Goal: Check status

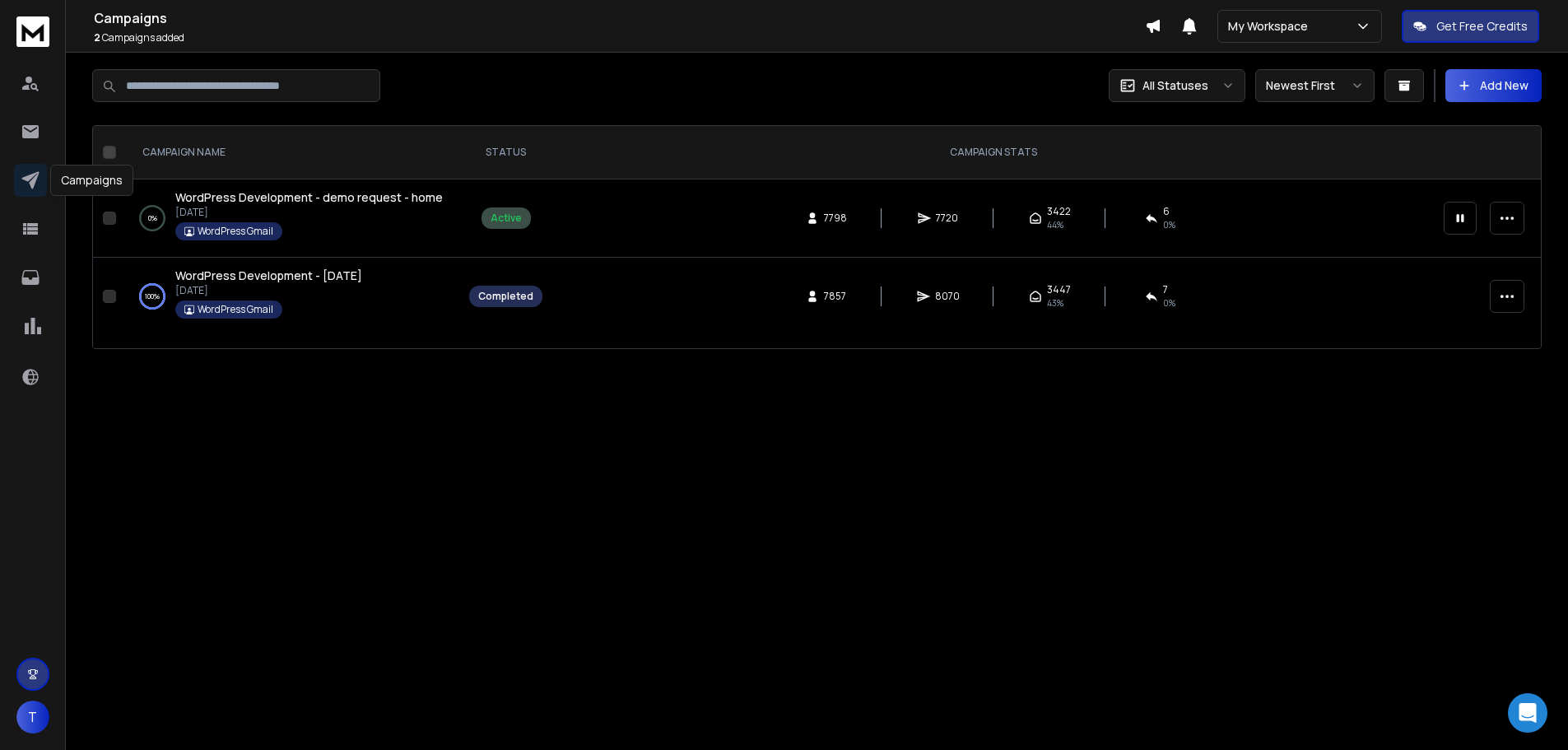
click at [647, 488] on div "Campaigns 2 Campaigns Added All Statuses Newest First Add New CAMPAIGN NAME STA…" at bounding box center [816, 444] width 1450 height 750
click at [384, 192] on span "WordPress Development - demo request - home" at bounding box center [309, 198] width 267 height 16
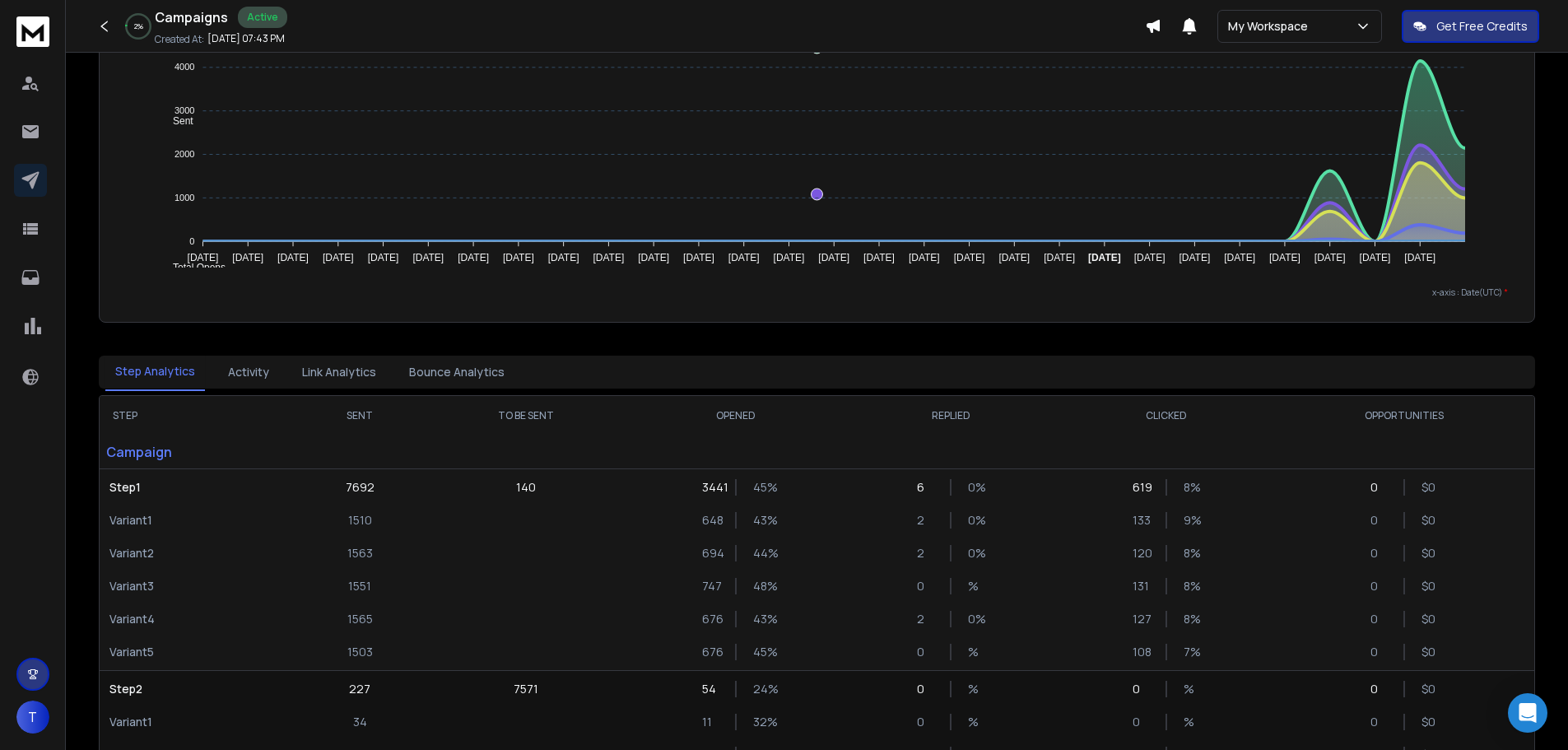
scroll to position [612, 0]
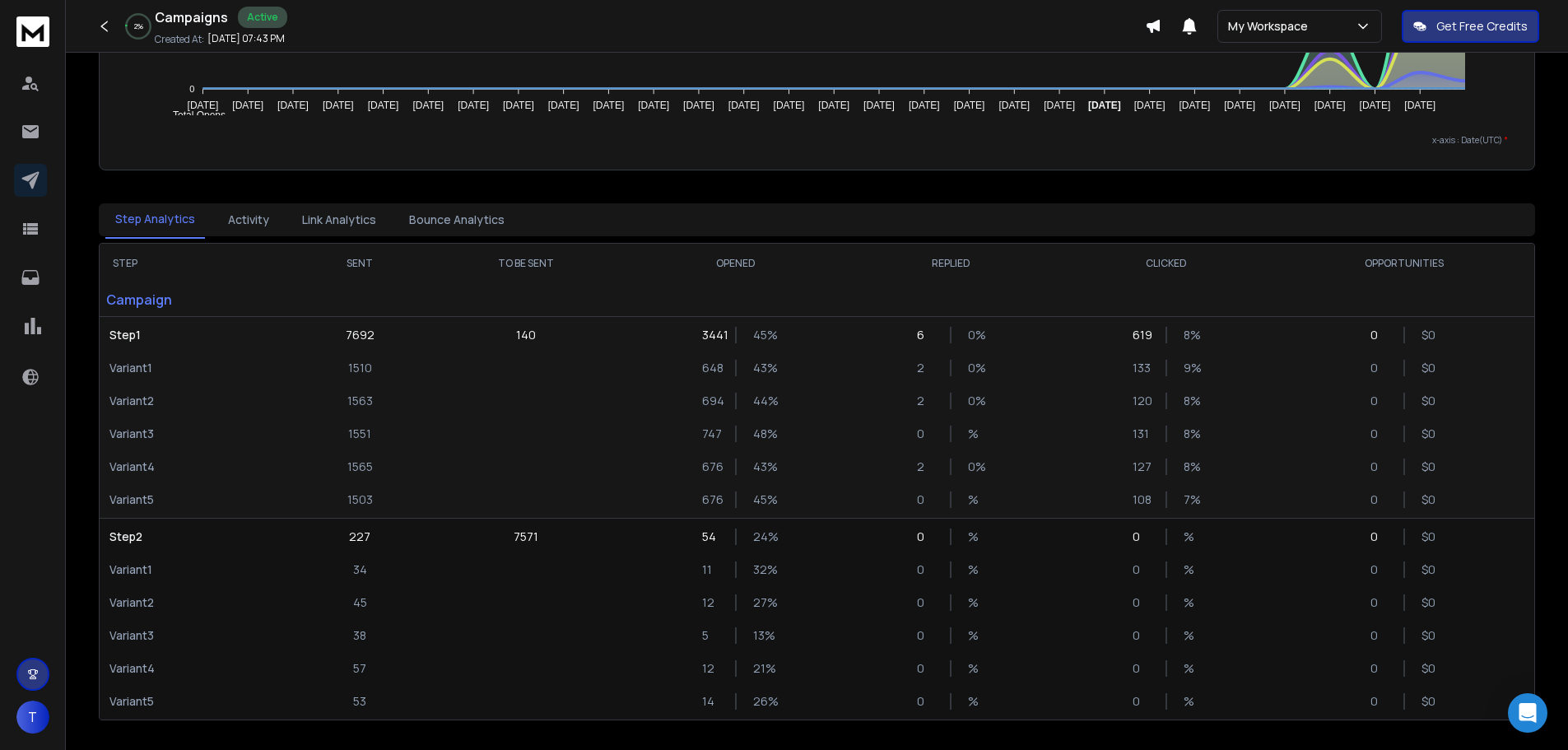
click at [352, 536] on p "227" at bounding box center [360, 536] width 21 height 17
click at [529, 551] on td "7571" at bounding box center [526, 619] width 203 height 202
click at [521, 537] on p "7571" at bounding box center [526, 536] width 25 height 17
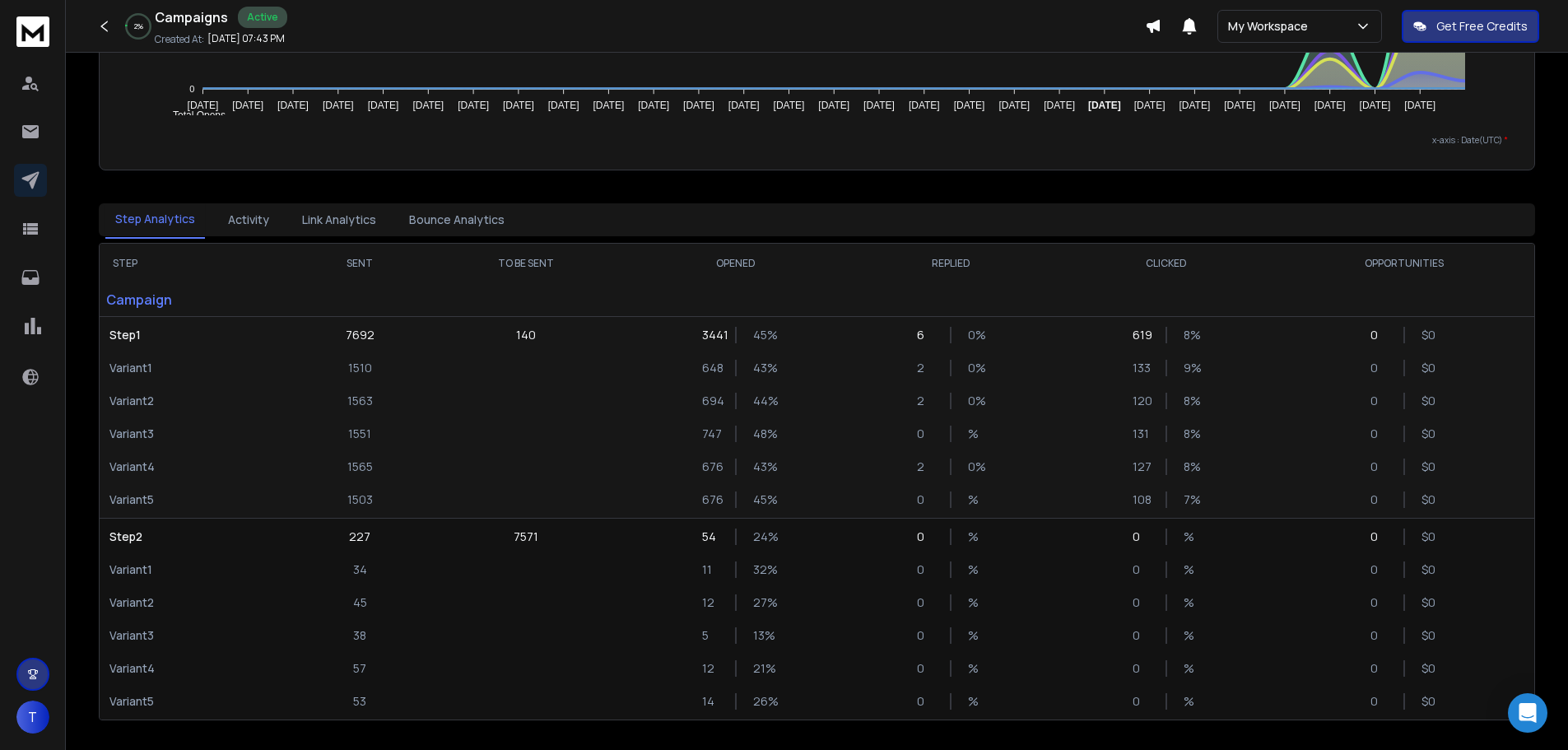
click at [747, 551] on div "54 24 % 11 32 % 12 27 % 5 13 % 12 21 % 14 26 %" at bounding box center [736, 619] width 196 height 181
drag, startPoint x: 733, startPoint y: 541, endPoint x: 896, endPoint y: 544, distance: 163.0
click at [896, 544] on tr "Step 2 Variant 1 Variant 2 Variant 3 Variant 4 Variant 5 227 34 45 38 57 53 757…" at bounding box center [817, 619] width 1435 height 202
click at [827, 553] on div "54 24 % 11 32 % 12 27 % 5 13 % 12 21 % 14 26 %" at bounding box center [736, 619] width 196 height 181
click at [760, 538] on p "24 %" at bounding box center [761, 536] width 17 height 17
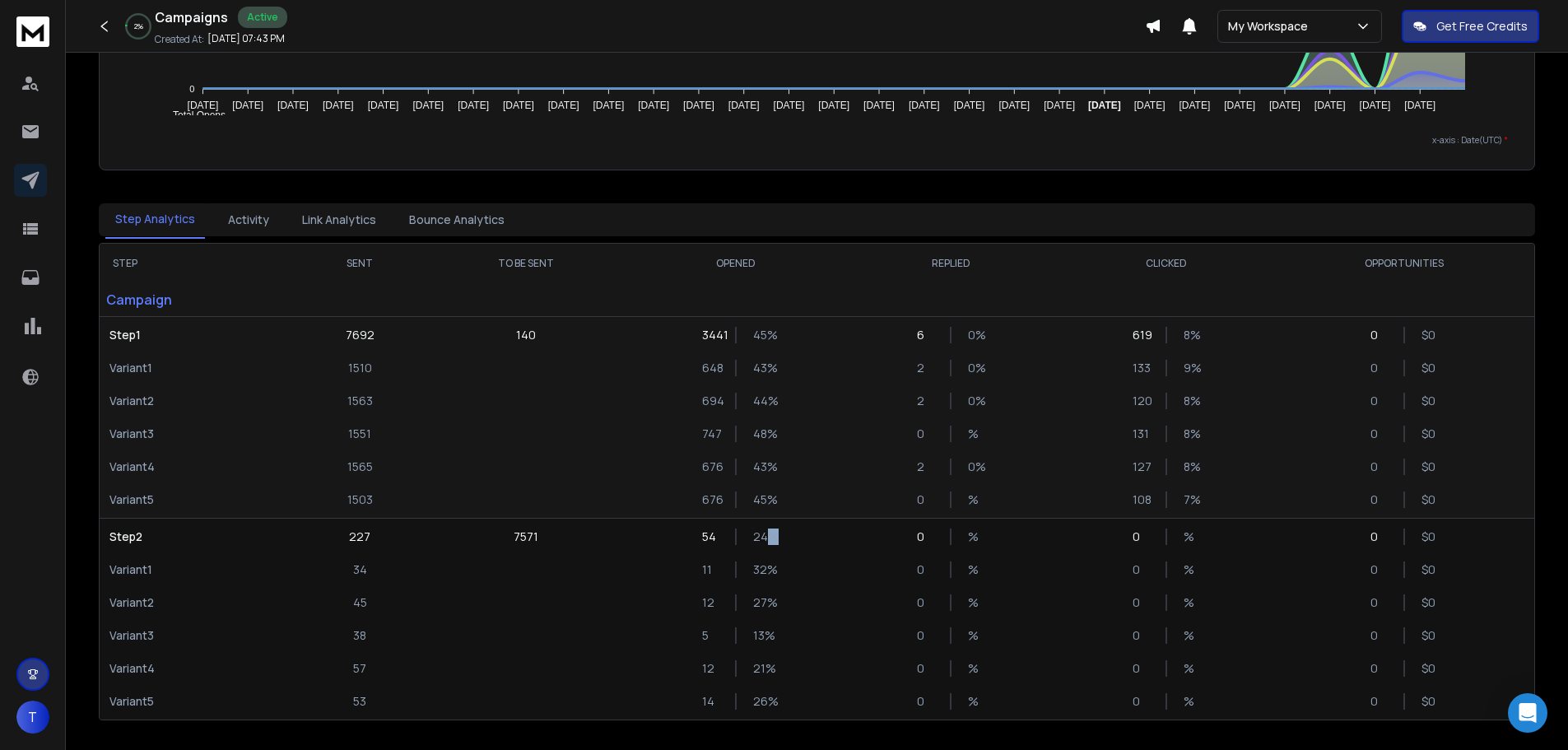
click at [760, 538] on p "24 %" at bounding box center [761, 536] width 17 height 17
click at [763, 334] on p "45 %" at bounding box center [761, 334] width 17 height 17
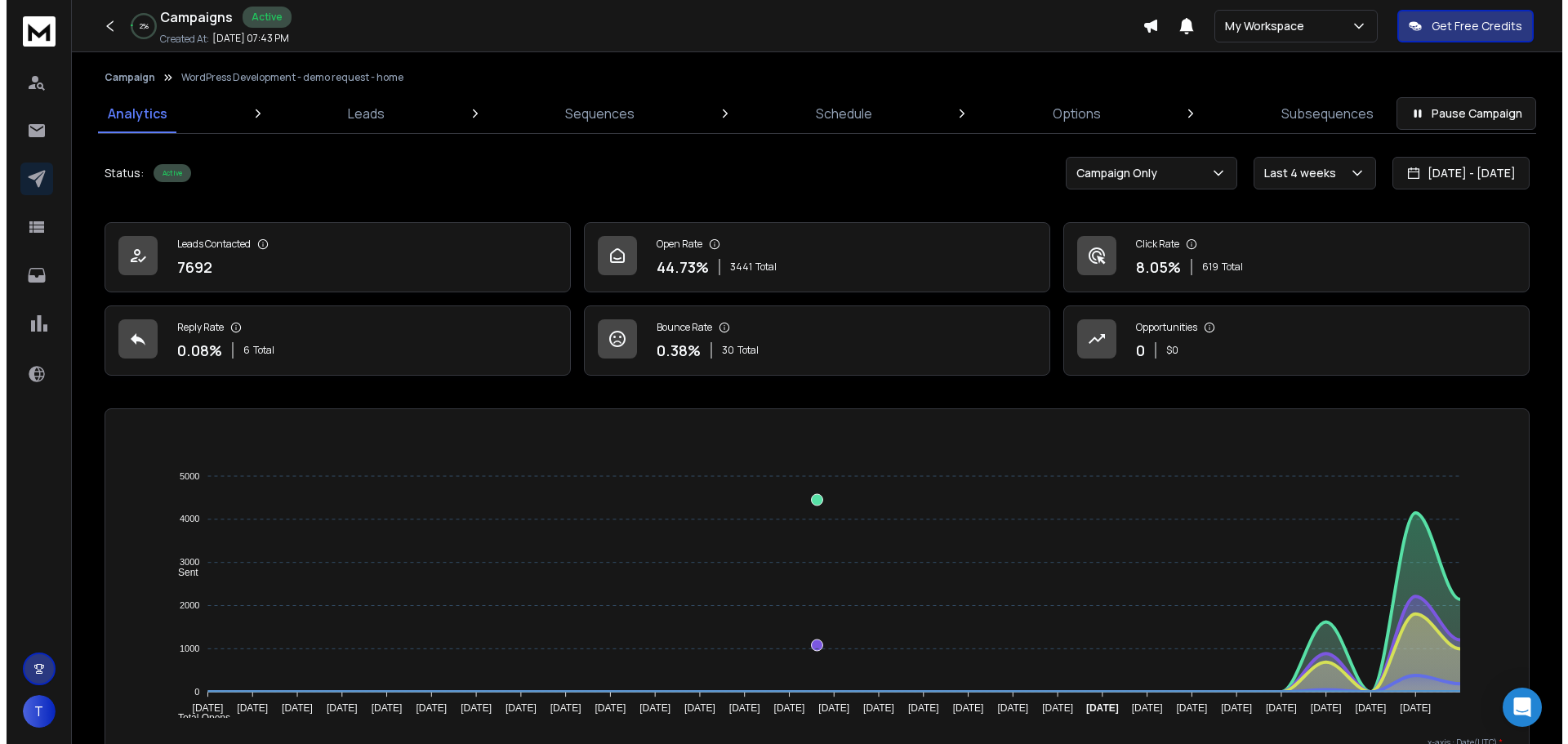
scroll to position [0, 0]
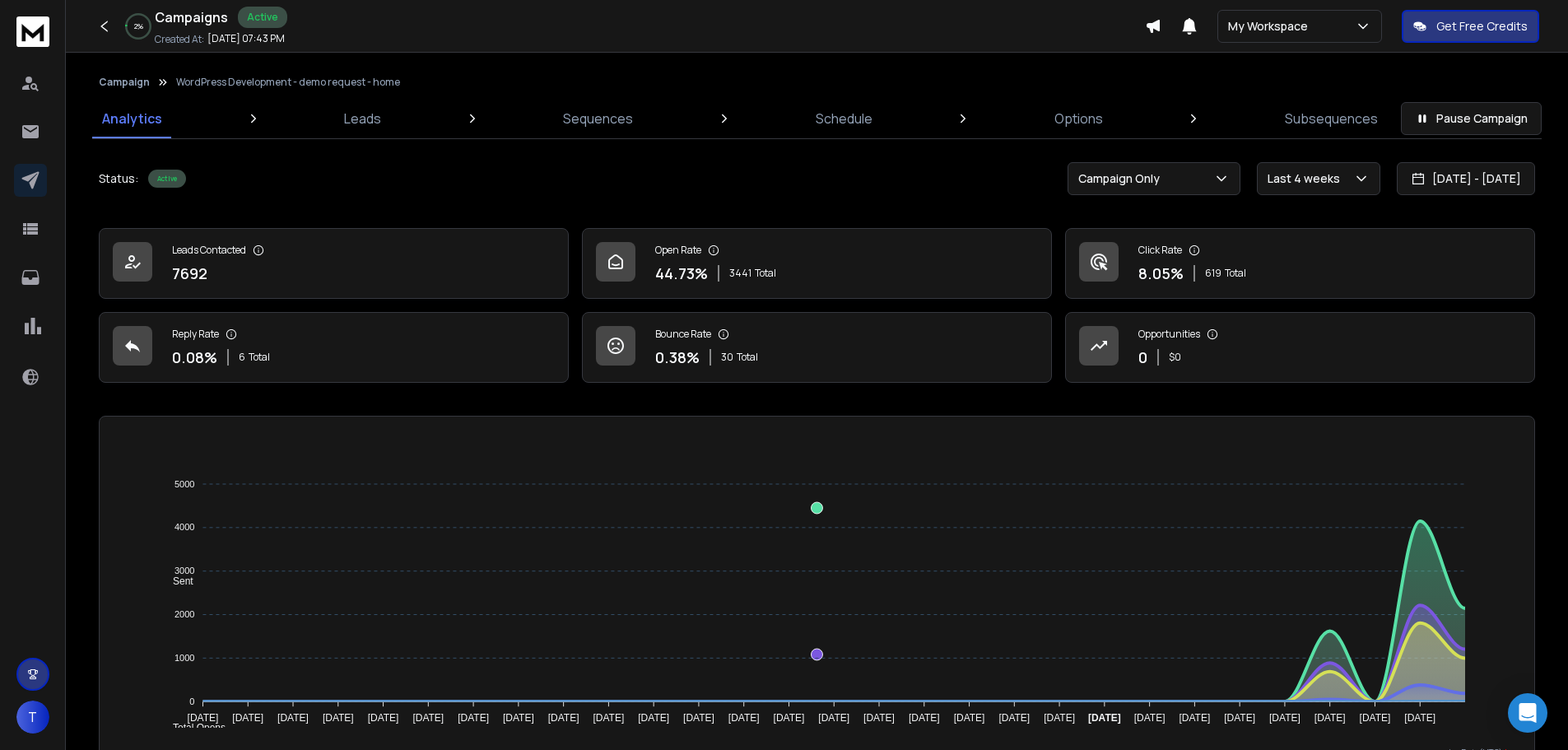
click at [832, 187] on div "Status: Active Pause Campaign Campaign Only Last 4 weeks [DATE] - [DATE]" at bounding box center [817, 178] width 1437 height 33
click at [347, 113] on p "Leads" at bounding box center [363, 118] width 37 height 19
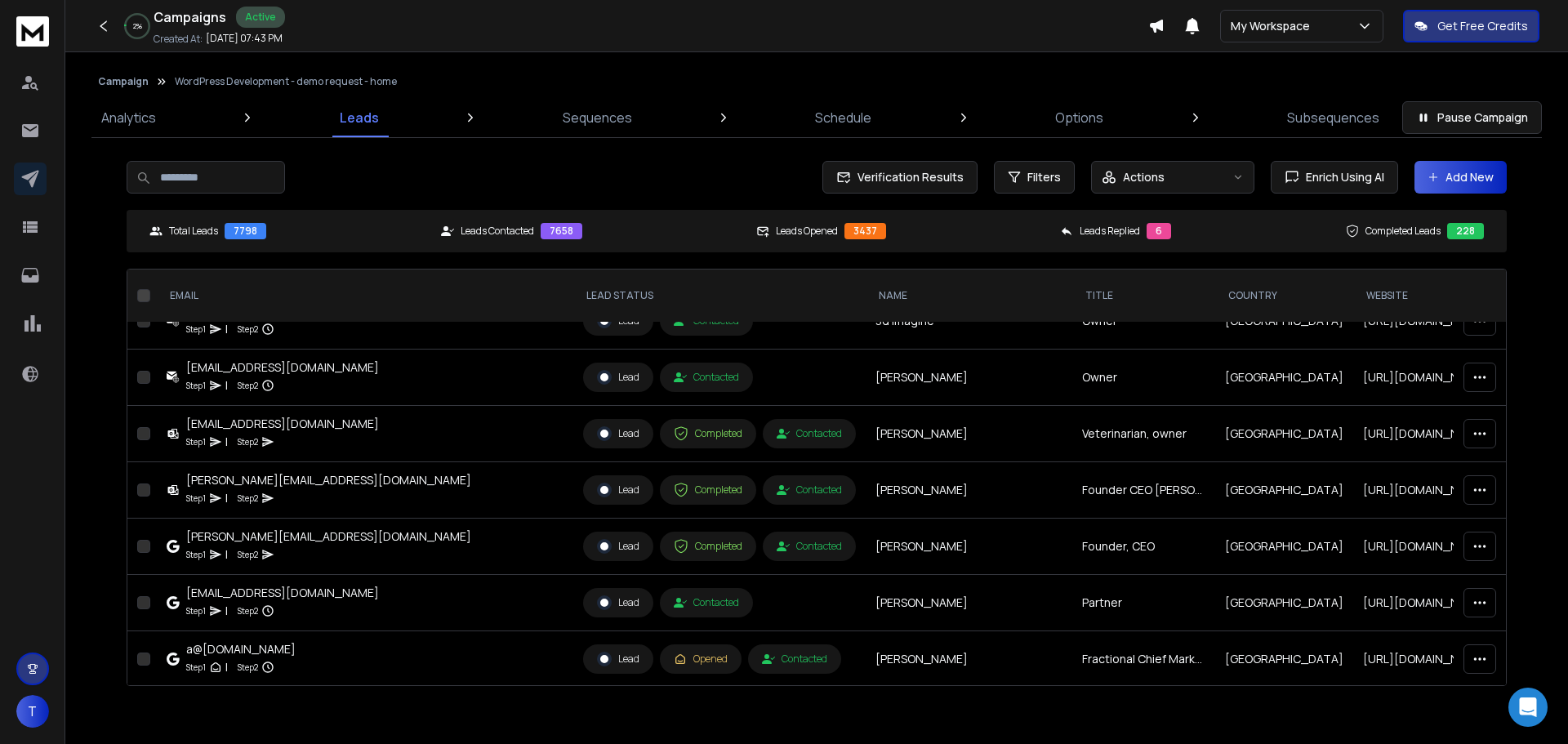
scroll to position [81, 0]
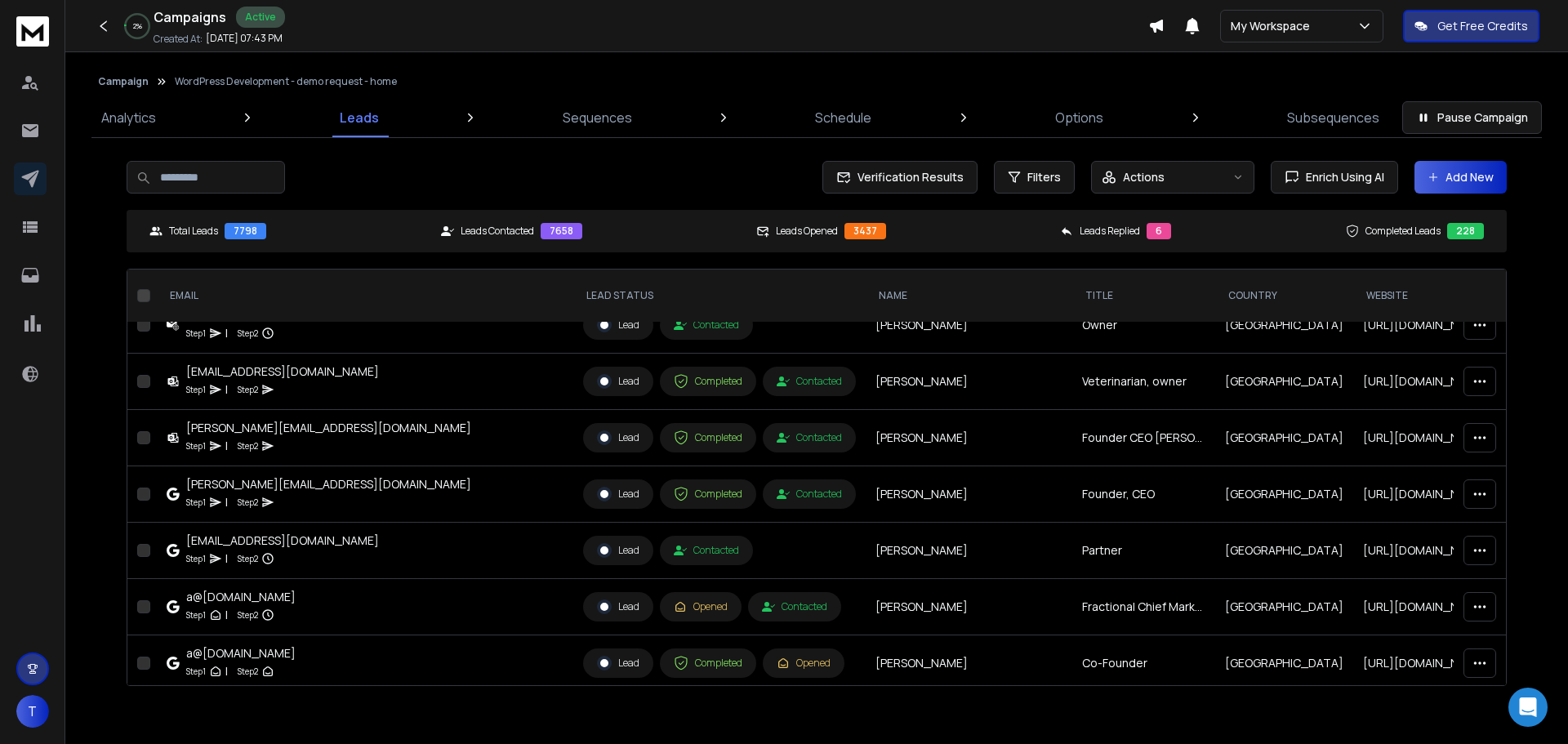
click at [674, 439] on div "Completed" at bounding box center [708, 438] width 68 height 15
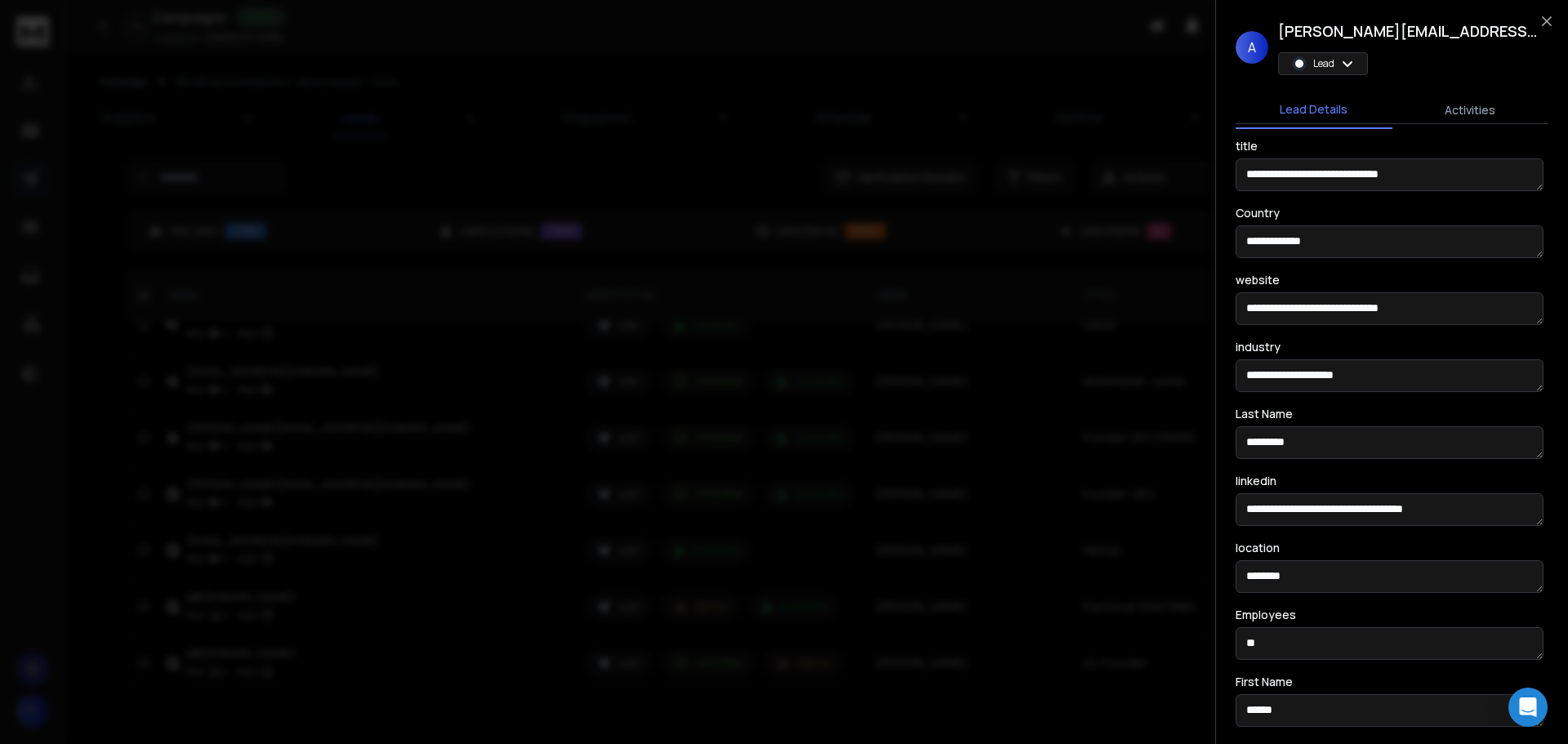
click at [904, 458] on div at bounding box center [784, 372] width 1568 height 744
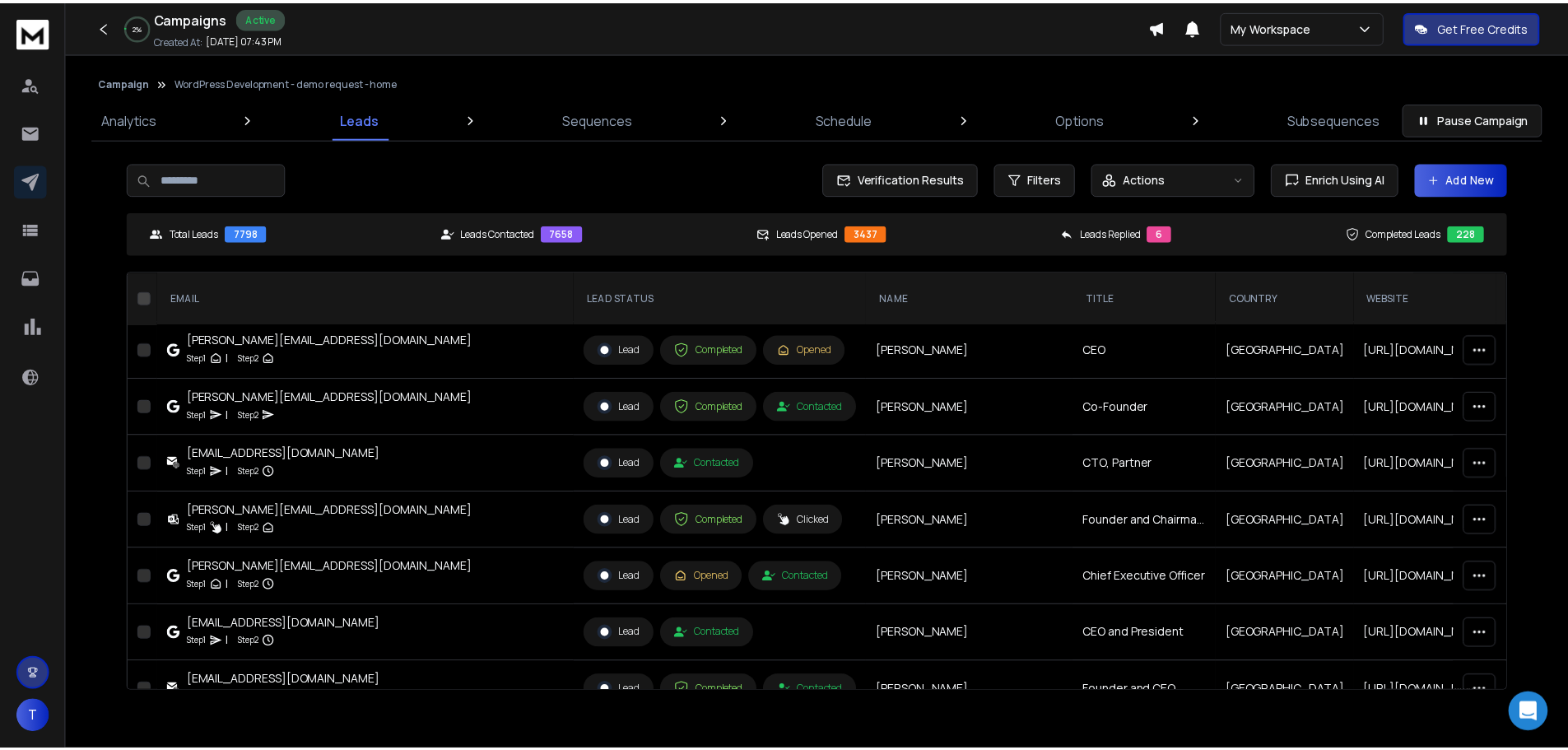
scroll to position [1481, 0]
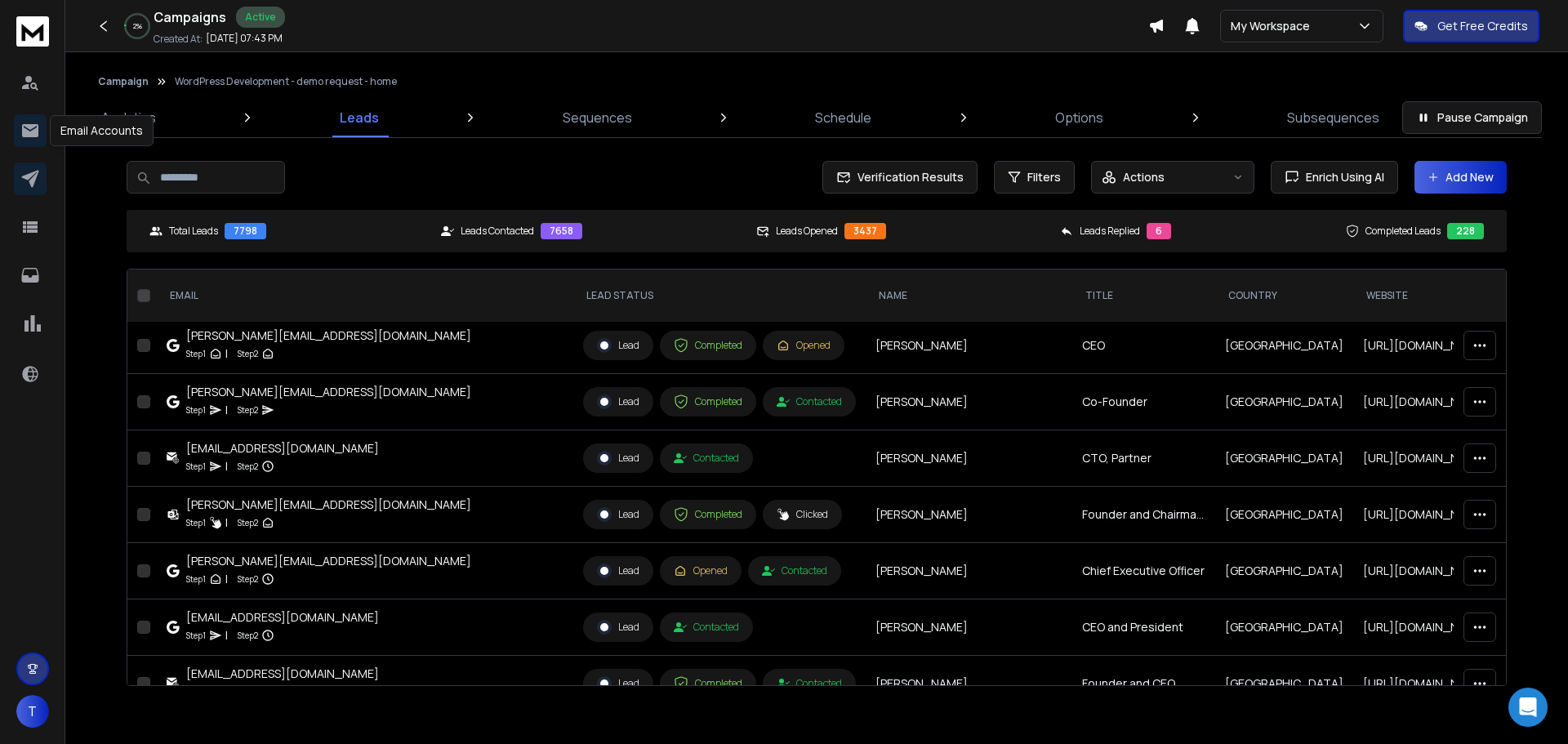
click at [30, 133] on icon at bounding box center [30, 130] width 17 height 13
